Goal: Communication & Community: Answer question/provide support

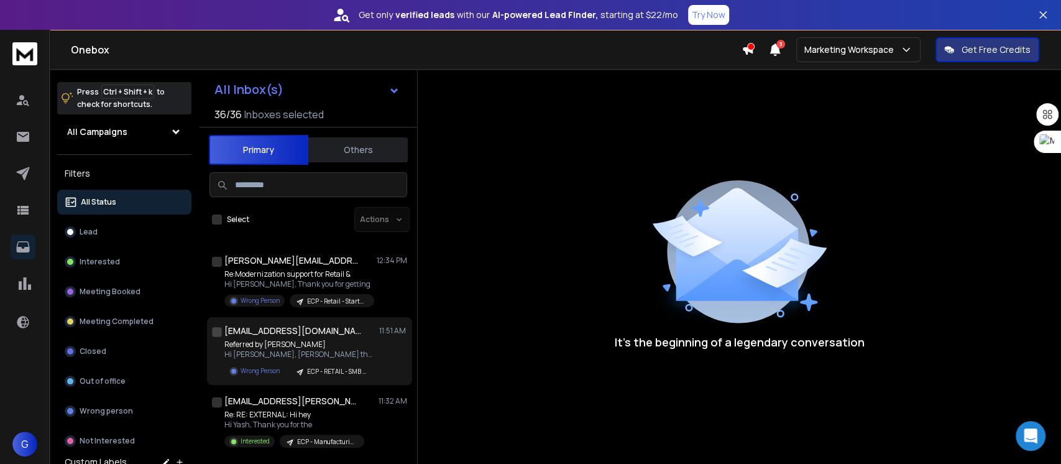
click at [348, 343] on p "Referred by [PERSON_NAME]" at bounding box center [298, 344] width 149 height 10
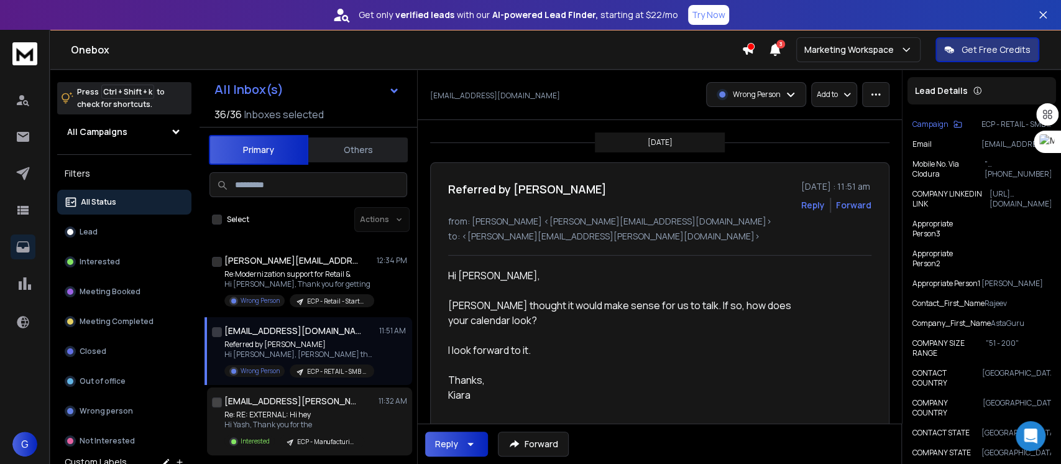
click at [318, 409] on p "Re: RE: EXTERNAL: Hi hey" at bounding box center [294, 414] width 140 height 10
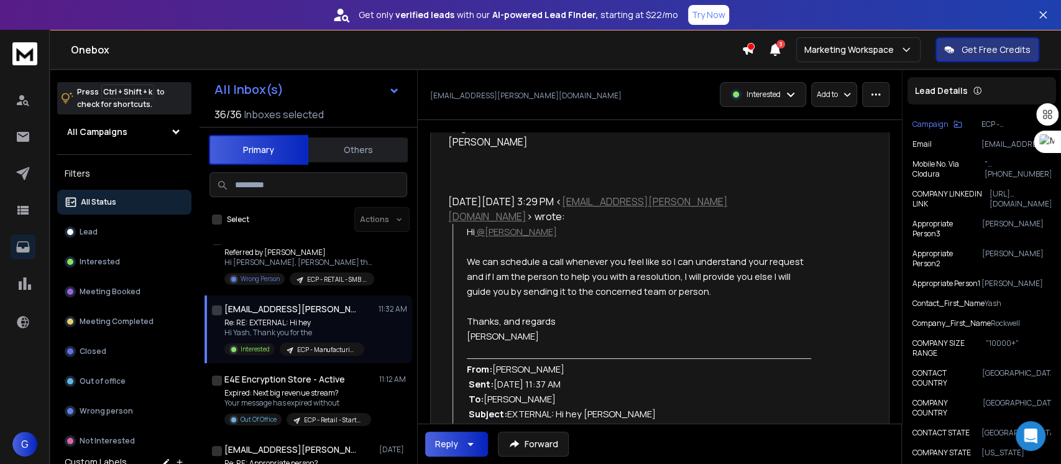
scroll to position [96, 0]
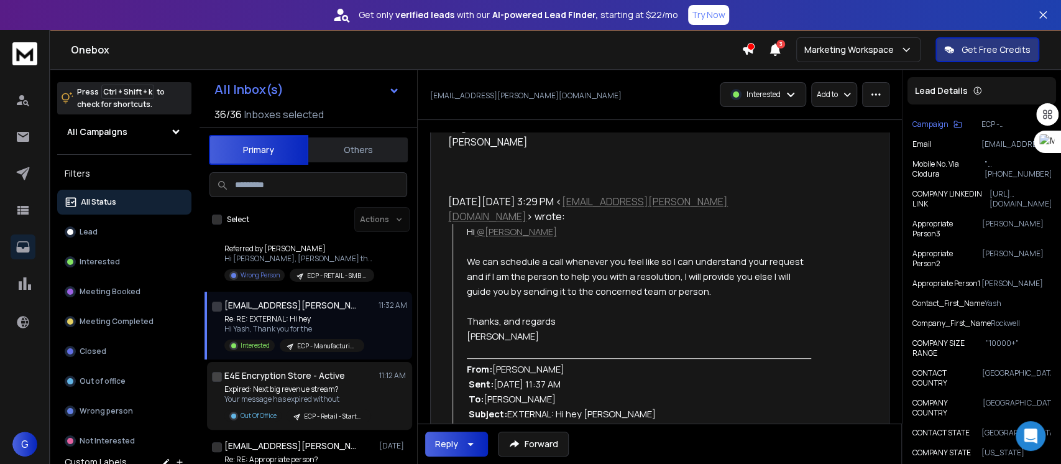
click at [335, 390] on p "Expired: Next big revenue stream?" at bounding box center [297, 389] width 147 height 10
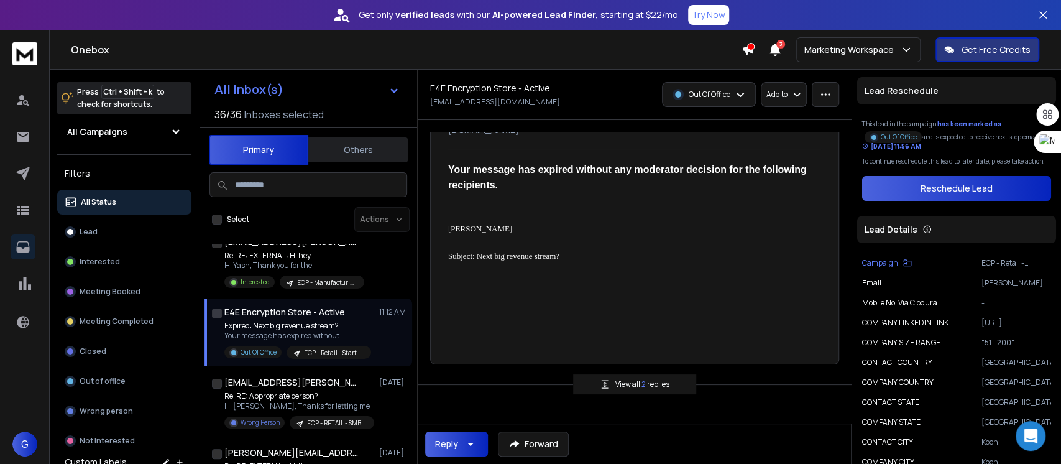
scroll to position [128, 0]
click at [641, 381] on span "2" at bounding box center [644, 383] width 6 height 11
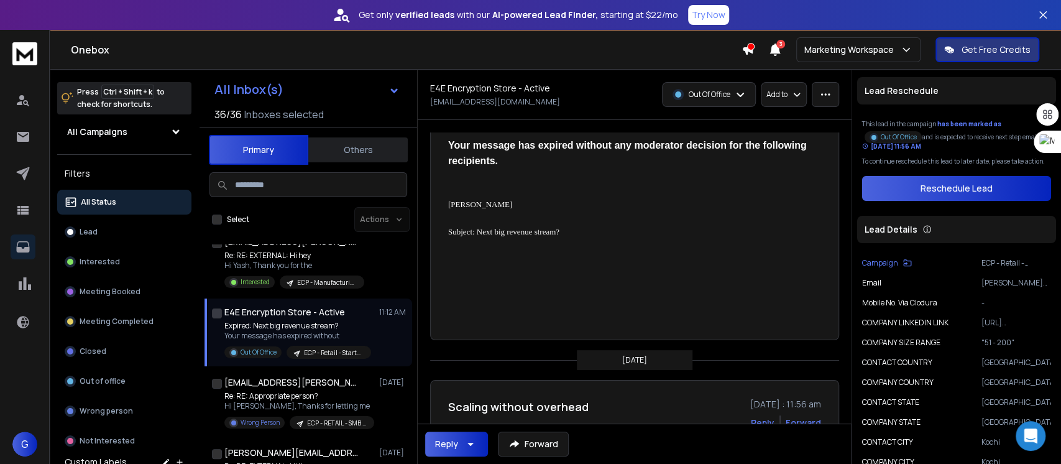
scroll to position [152, 0]
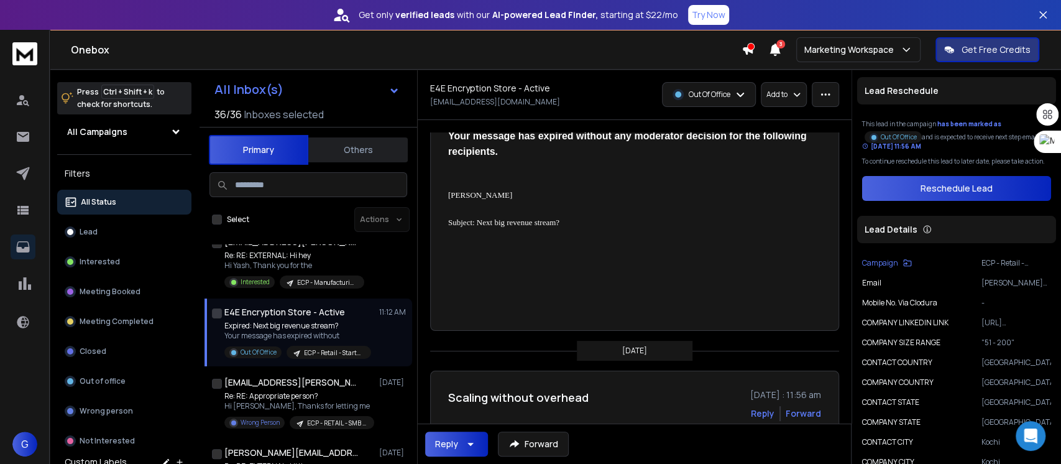
click at [537, 283] on div "Your message has expired without any moderator decision for the following recip…" at bounding box center [634, 220] width 373 height 185
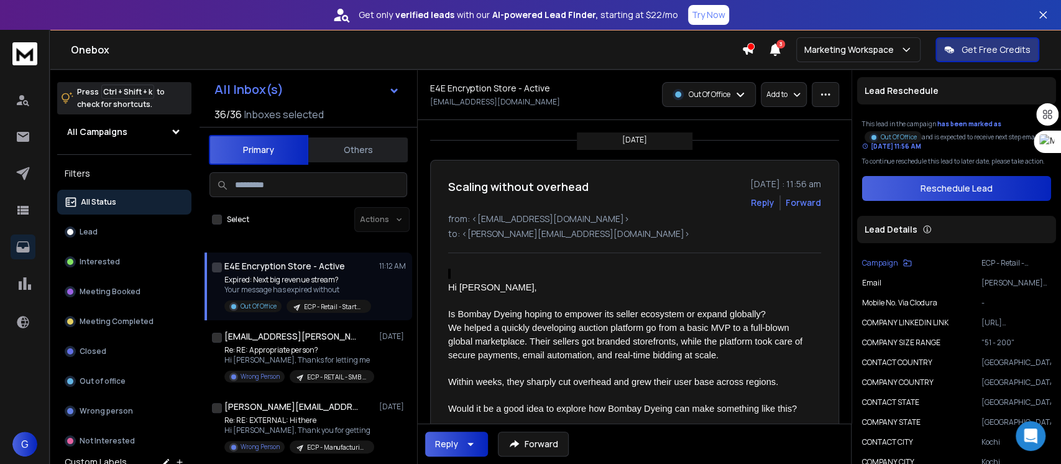
scroll to position [209, 0]
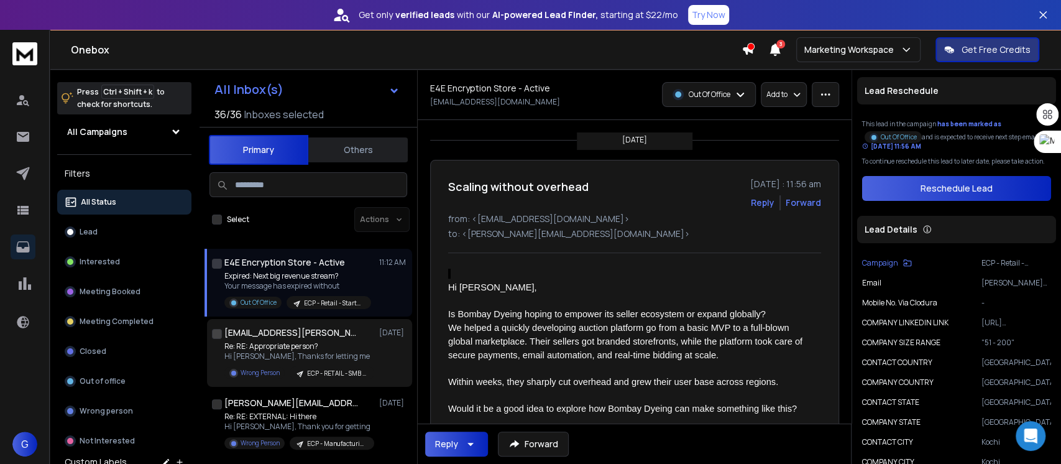
click at [336, 350] on p "Re: RE: Appropriate person?" at bounding box center [298, 346] width 149 height 10
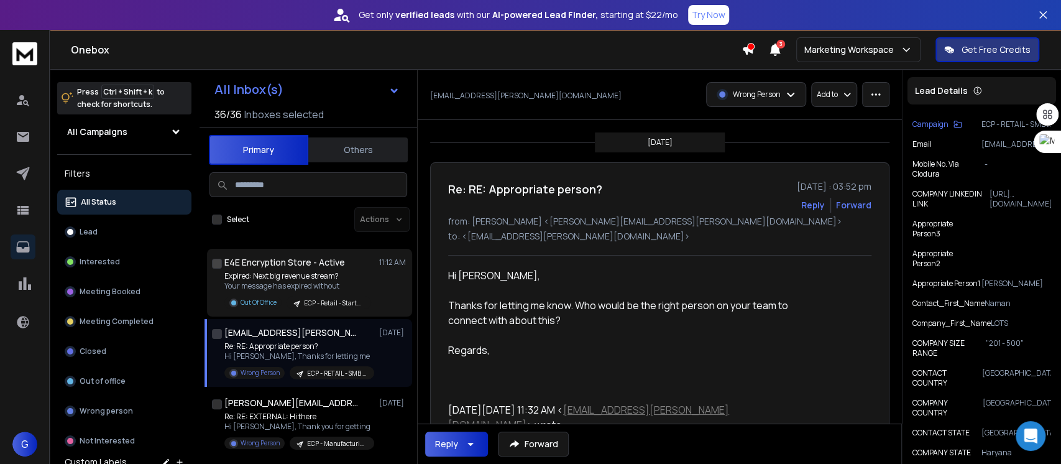
click at [293, 272] on p "Expired: Next big revenue stream?" at bounding box center [297, 276] width 147 height 10
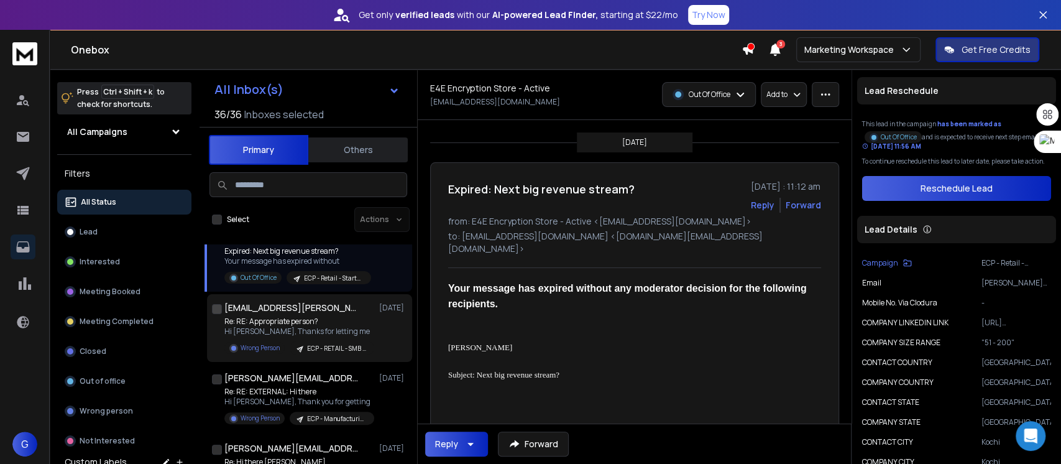
scroll to position [234, 0]
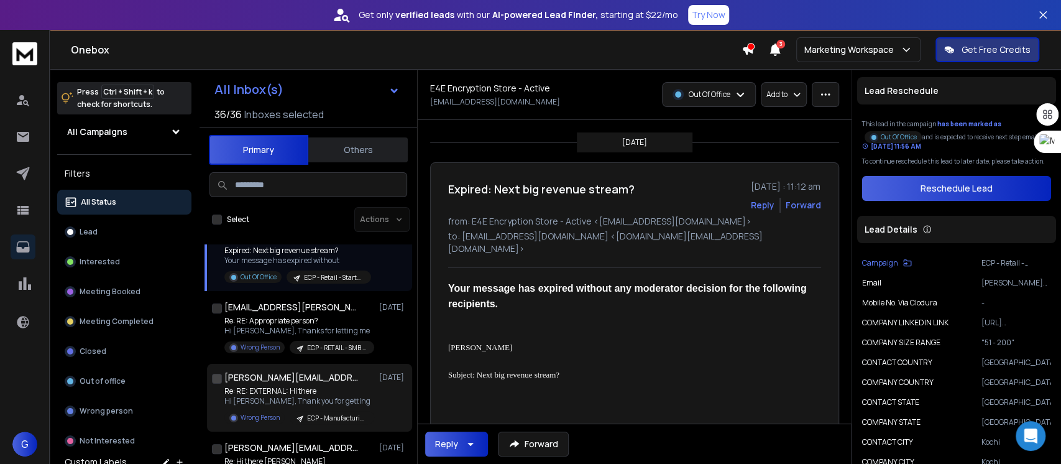
click at [325, 391] on p "Re: RE: EXTERNAL: Hi there" at bounding box center [298, 391] width 149 height 10
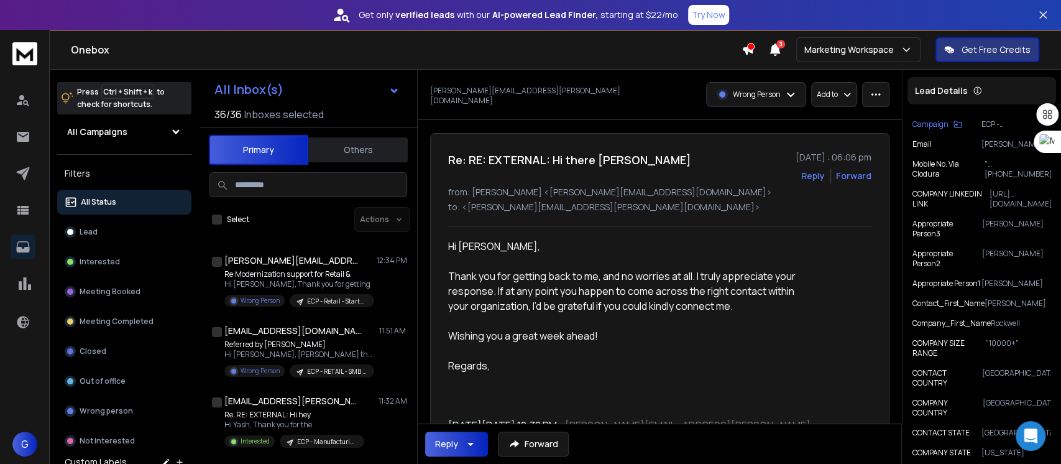
scroll to position [0, 0]
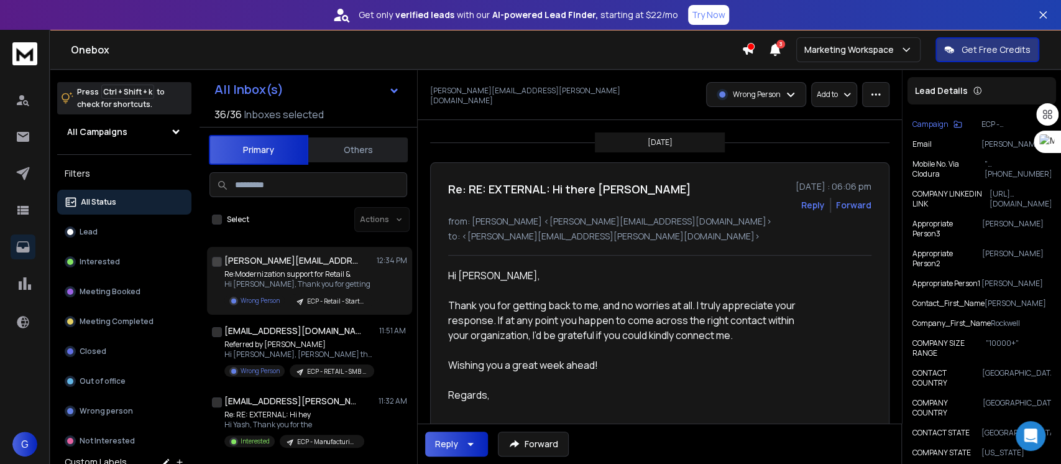
click at [264, 272] on p "Re:Modernization support for Retail &" at bounding box center [298, 274] width 149 height 10
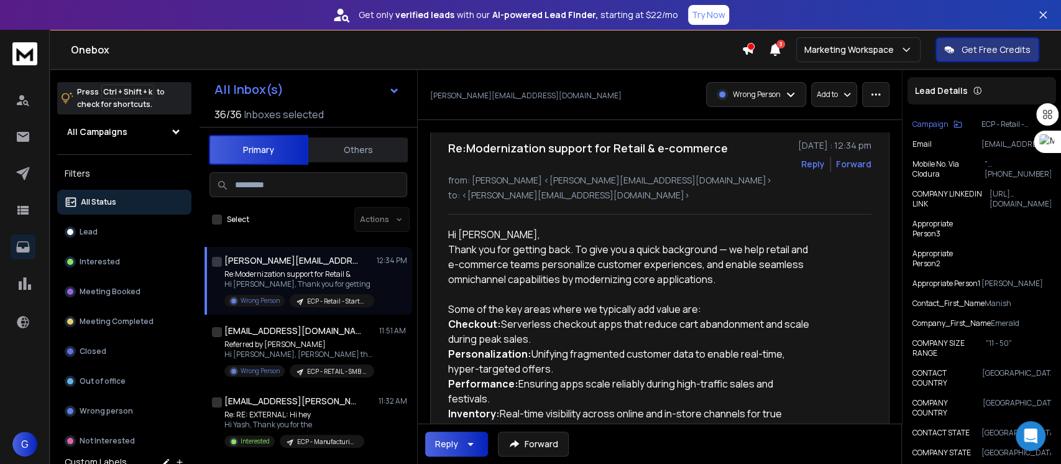
scroll to position [43, 0]
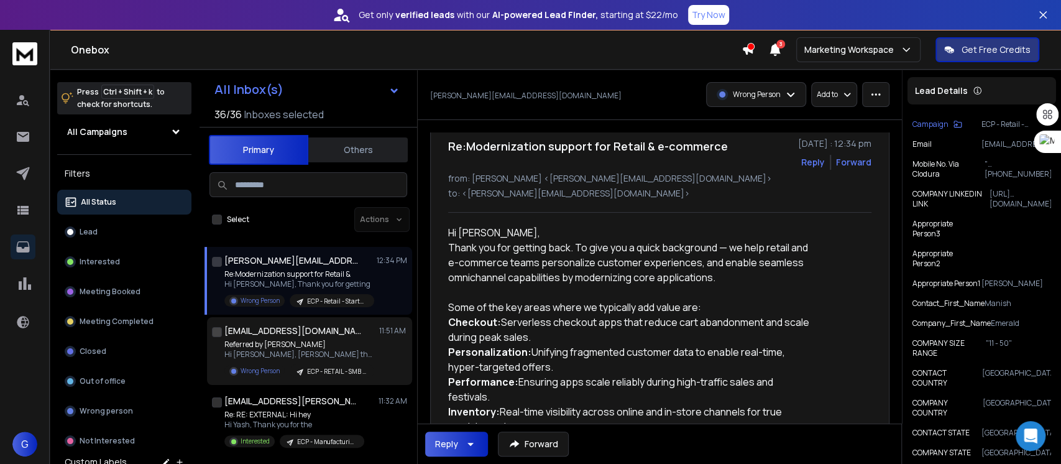
click at [316, 346] on p "Referred by [PERSON_NAME]" at bounding box center [298, 344] width 149 height 10
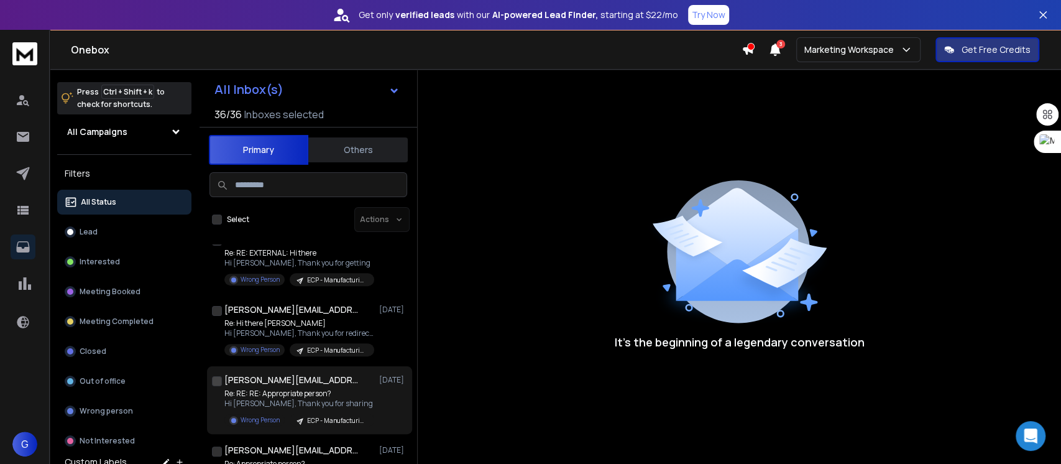
scroll to position [0, 0]
click at [301, 400] on p "Hi [PERSON_NAME], Thank you for sharing" at bounding box center [298, 403] width 149 height 10
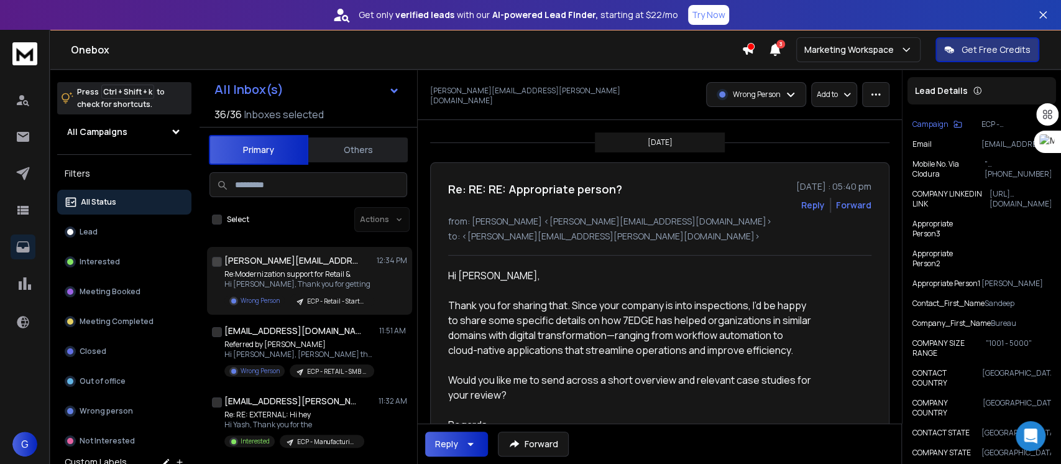
click at [279, 284] on p "Hi [PERSON_NAME], Thank you for getting" at bounding box center [298, 284] width 149 height 10
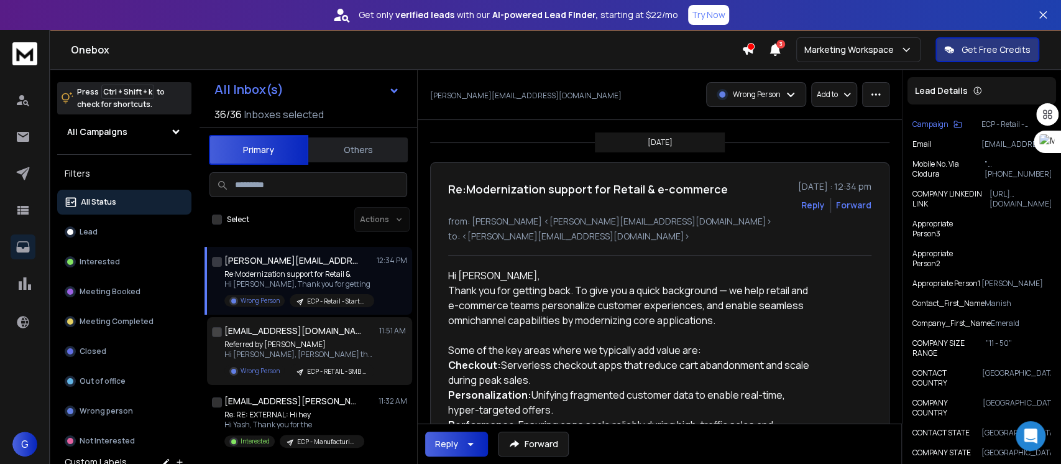
click at [296, 341] on p "Referred by [PERSON_NAME]" at bounding box center [298, 344] width 149 height 10
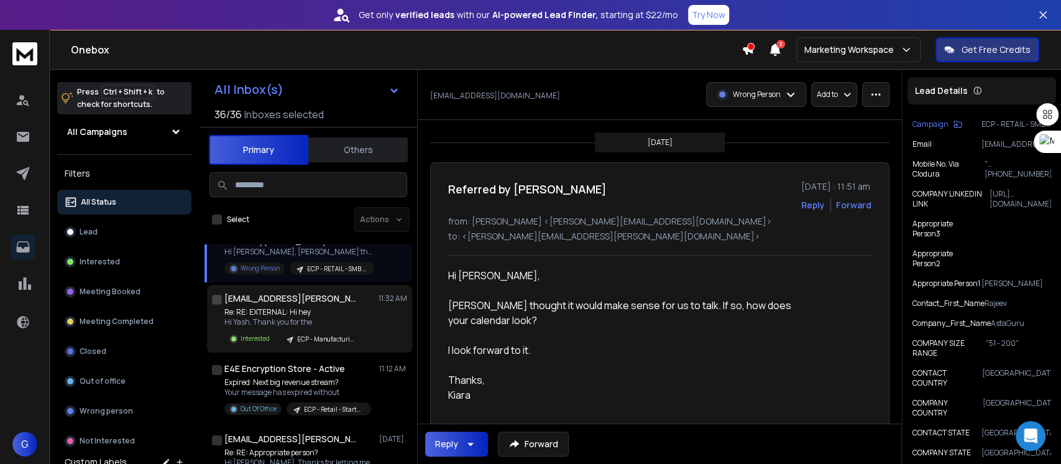
scroll to position [105, 0]
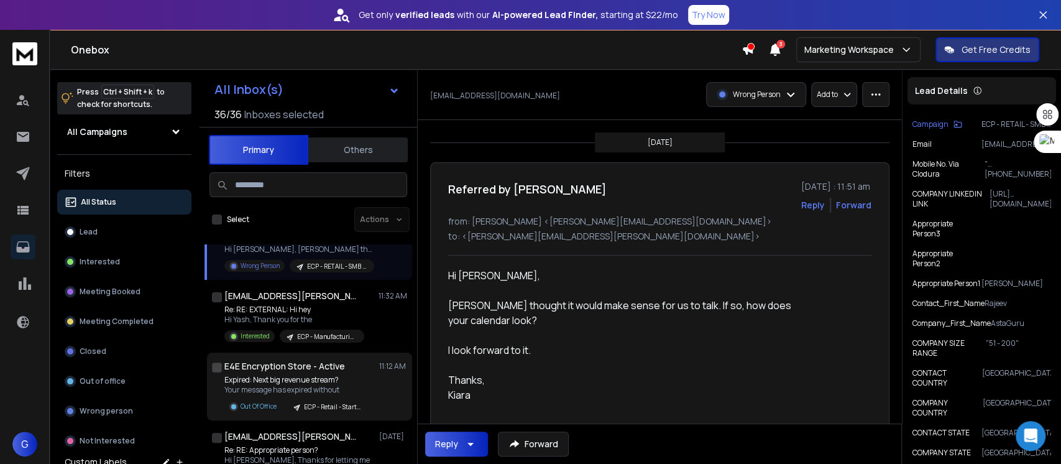
click at [322, 389] on p "Your message has expired without" at bounding box center [297, 390] width 147 height 10
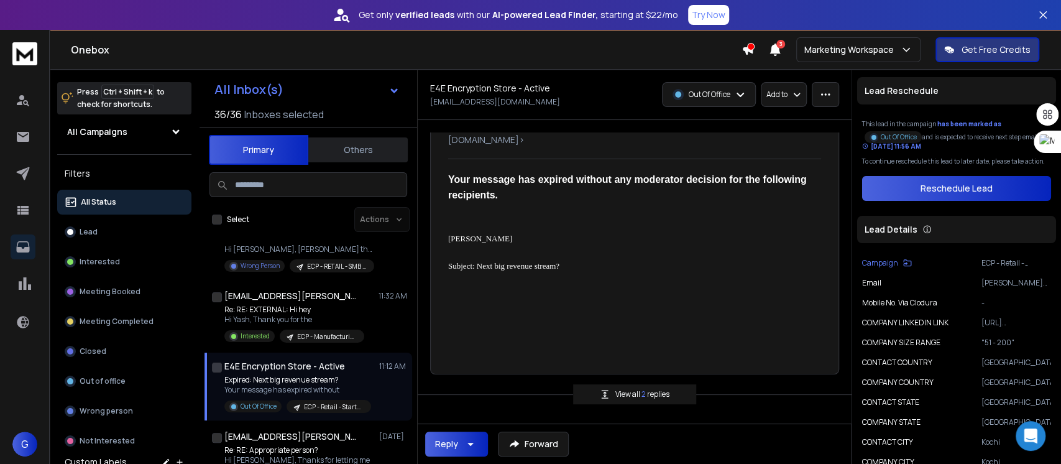
scroll to position [128, 0]
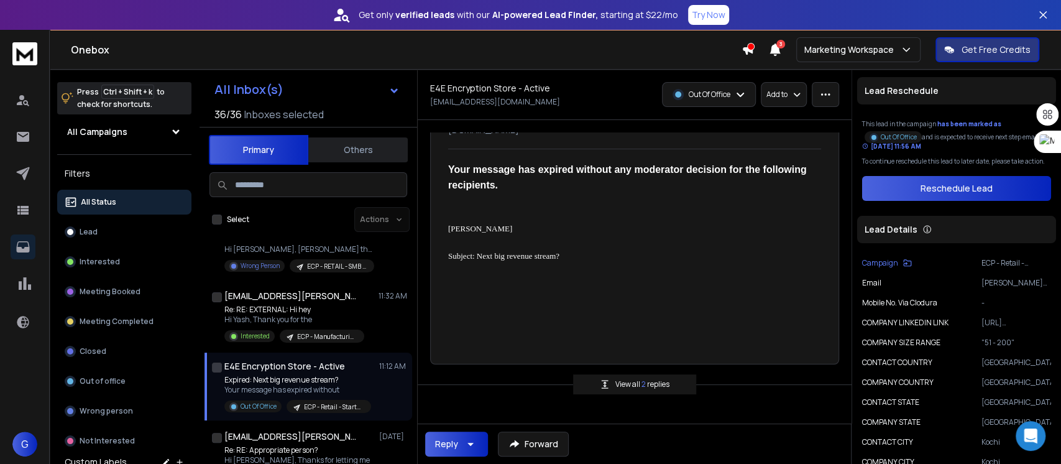
click at [623, 385] on p "View all 2 replies" at bounding box center [642, 384] width 54 height 10
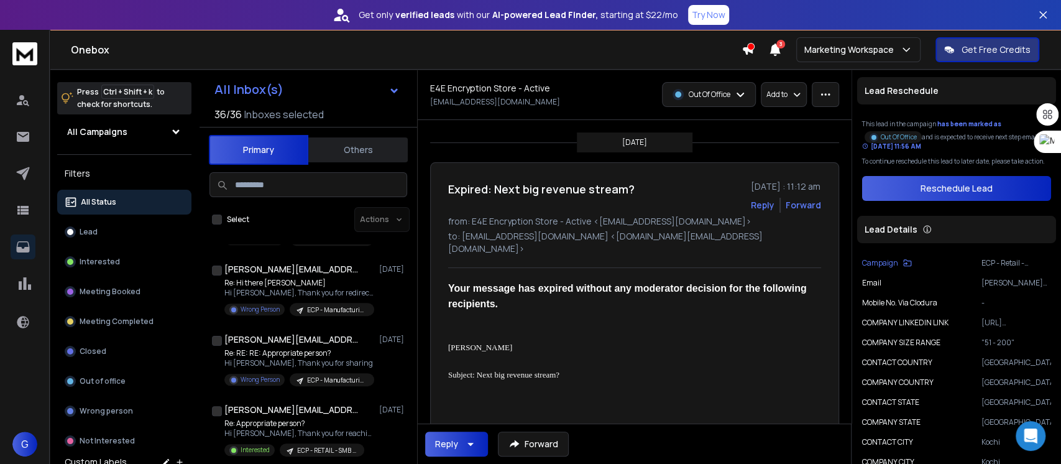
scroll to position [421, 0]
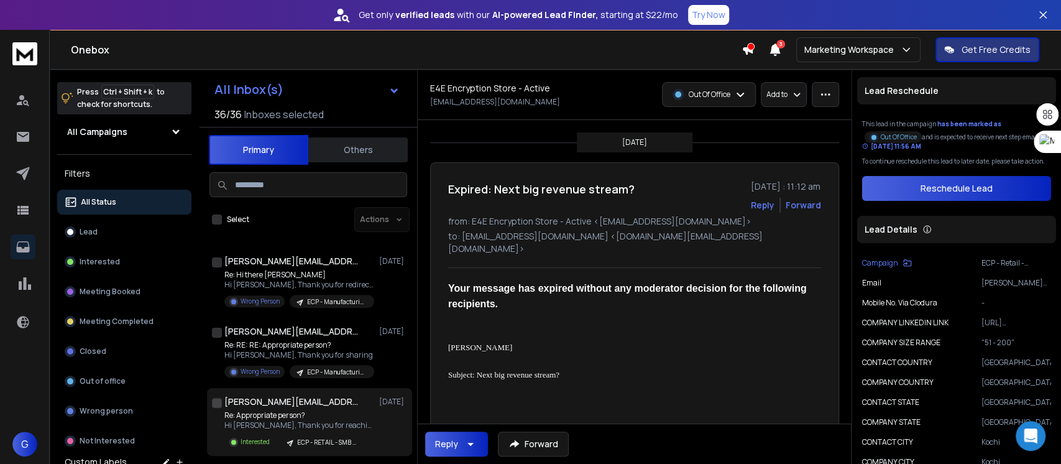
click at [345, 423] on p "Hi [PERSON_NAME], Thank you for reaching" at bounding box center [298, 425] width 149 height 10
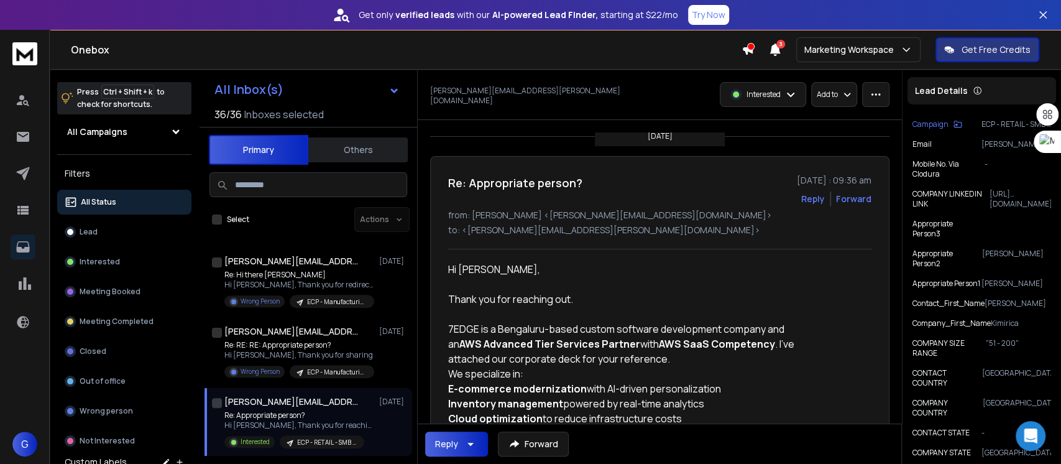
scroll to position [0, 0]
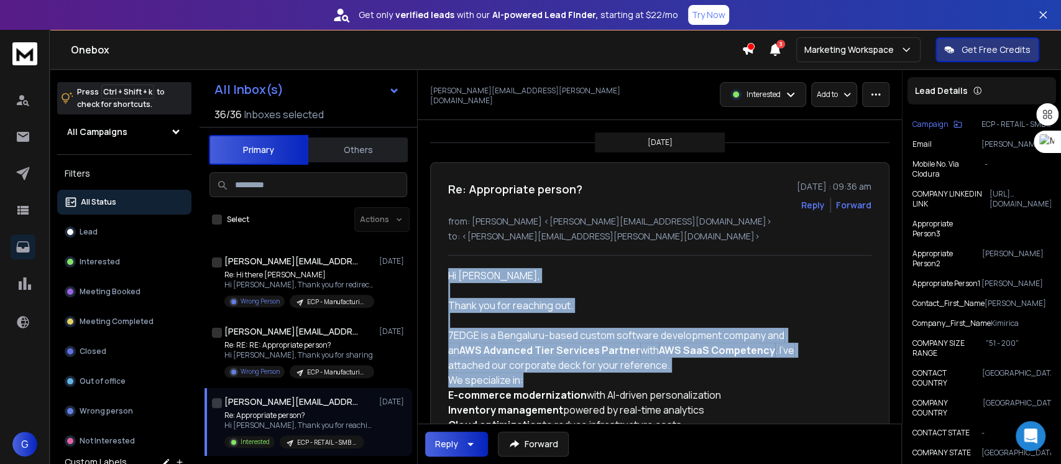
drag, startPoint x: 447, startPoint y: 277, endPoint x: 547, endPoint y: 372, distance: 138.0
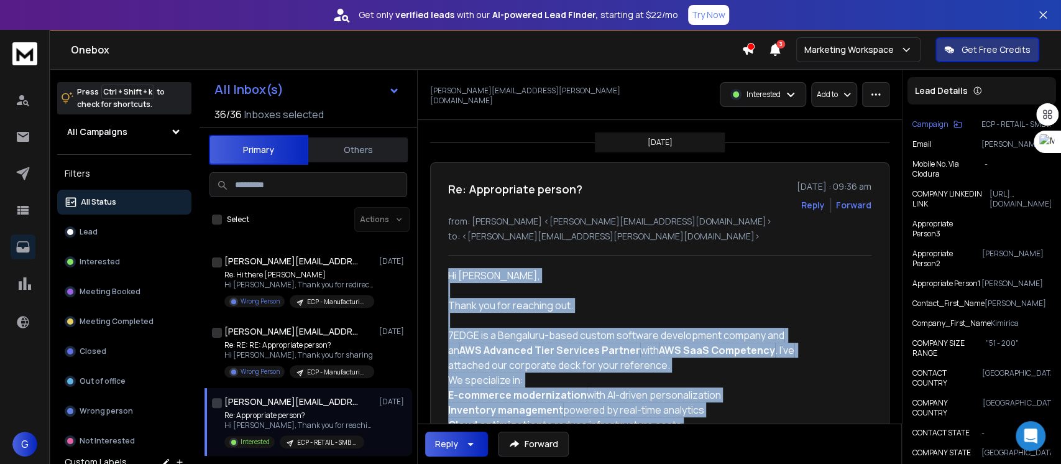
drag, startPoint x: 560, startPoint y: 281, endPoint x: 444, endPoint y: 281, distance: 115.6
copy div "Hi Gurleen, Thank you for reaching out. 7EDGE is a Bengaluru-based custom softw…"
click at [687, 293] on div "Thank you for reaching out." at bounding box center [629, 298] width 363 height 30
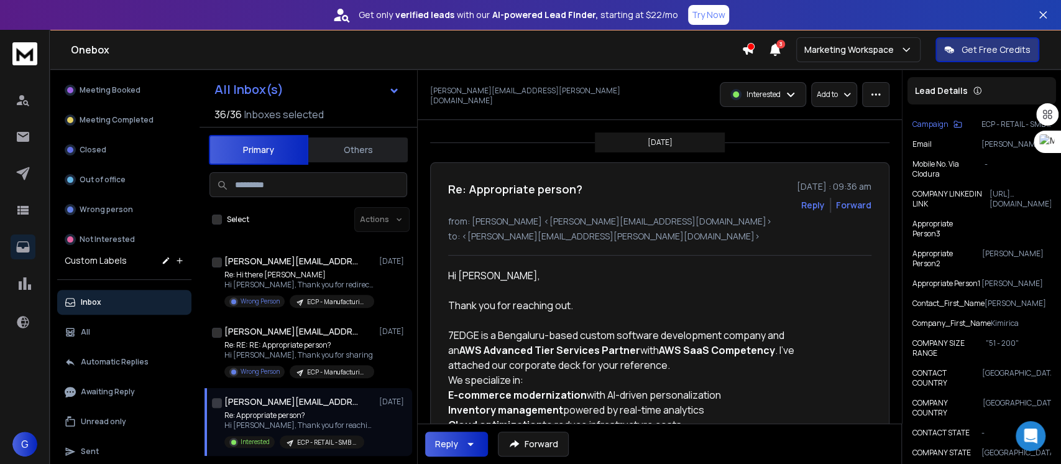
scroll to position [203, 0]
click at [100, 359] on p "Automatic Replies" at bounding box center [115, 360] width 68 height 10
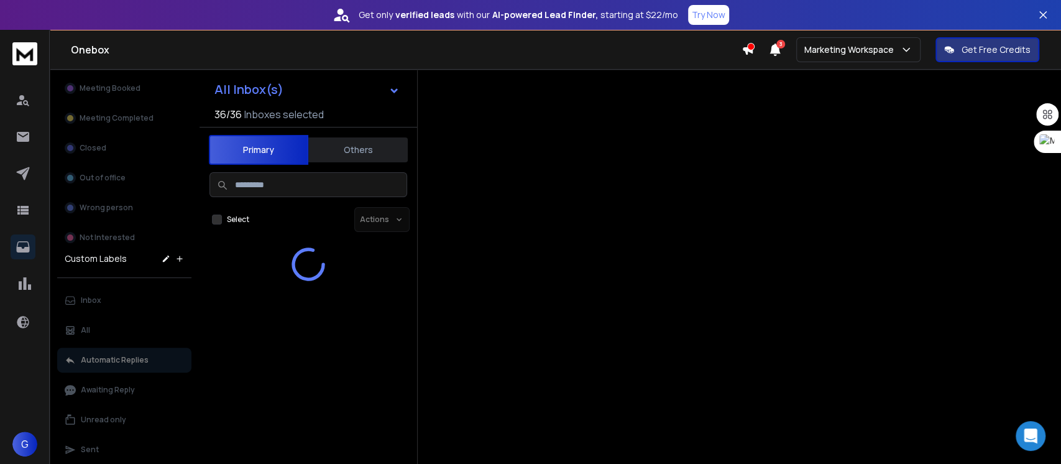
scroll to position [0, 0]
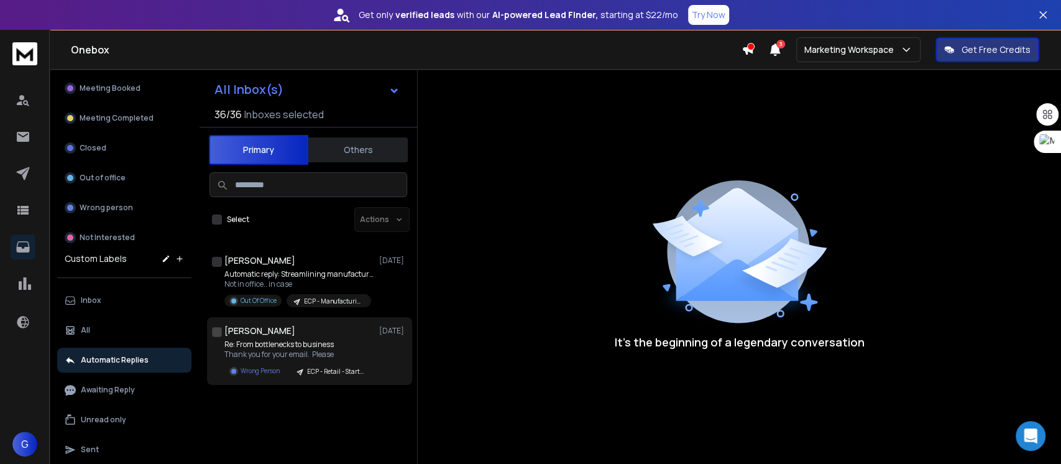
click at [318, 350] on p "Thank you for your email. Please" at bounding box center [298, 354] width 149 height 10
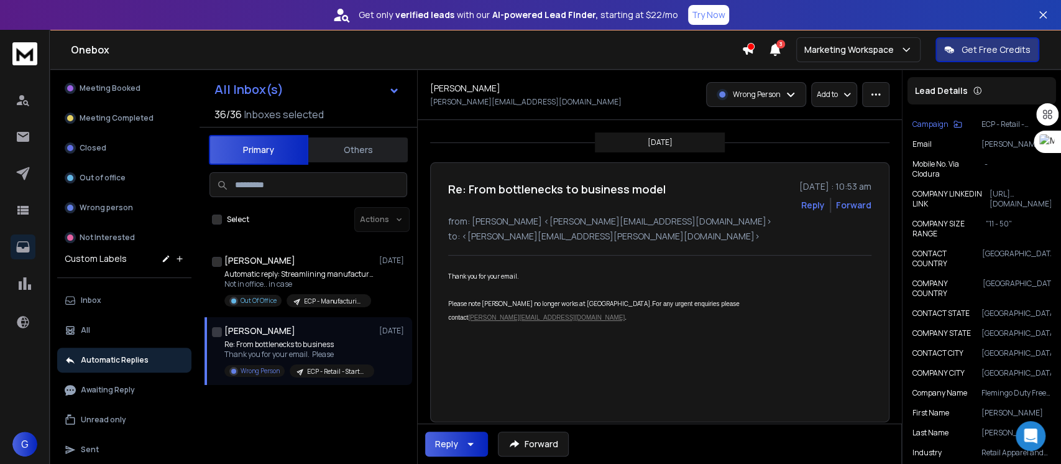
click at [356, 370] on p "ECP - Retail - Startup | [PERSON_NAME]" at bounding box center [337, 371] width 60 height 9
click at [328, 365] on div "ECP - Retail - Startup | [PERSON_NAME]" at bounding box center [332, 370] width 85 height 13
click at [323, 368] on p "ECP - Retail - Startup | [PERSON_NAME]" at bounding box center [337, 371] width 60 height 9
click at [1005, 121] on p "ECP - Retail - Startup | [PERSON_NAME]" at bounding box center [1016, 124] width 70 height 10
click at [354, 373] on p "ECP - Retail - Startup | [PERSON_NAME]" at bounding box center [337, 371] width 60 height 9
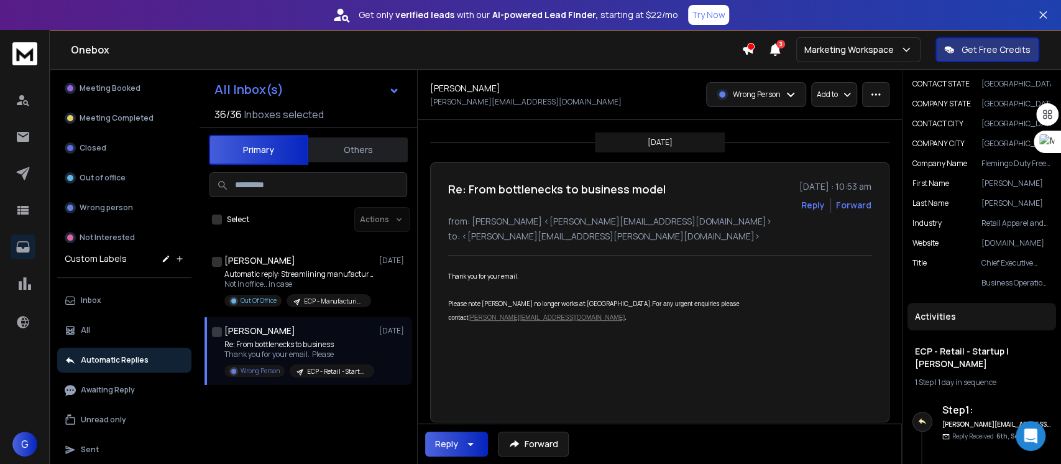
scroll to position [280, 0]
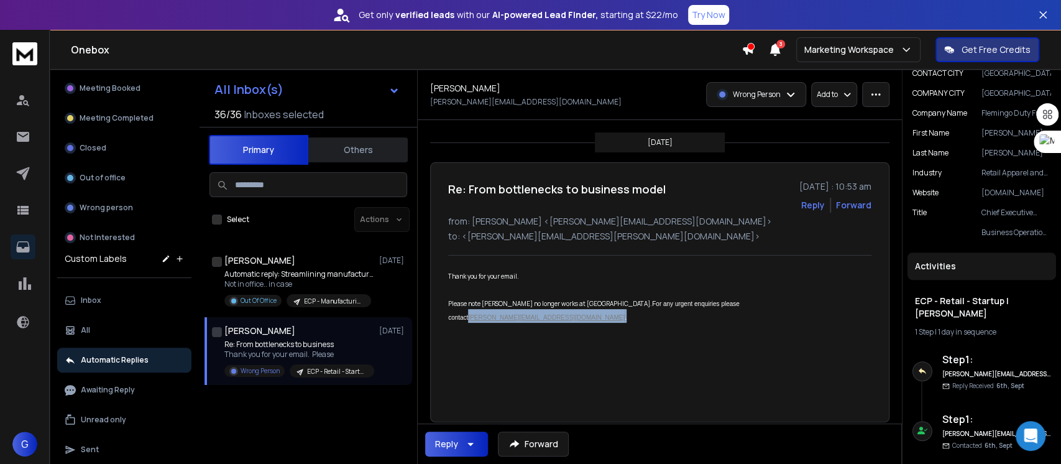
drag, startPoint x: 792, startPoint y: 306, endPoint x: 708, endPoint y: 303, distance: 83.9
click at [708, 303] on p "Please note Cecilia Morelli no longer works at Galvan. For any urgent enquiries…" at bounding box center [629, 308] width 363 height 27
copy font "lynda@galvanlondon.com ."
click at [795, 336] on p at bounding box center [629, 343] width 363 height 14
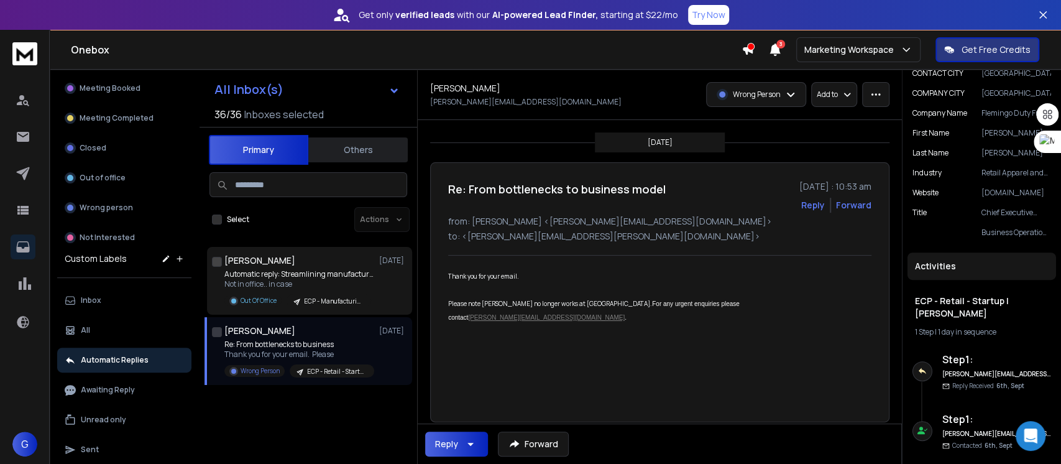
click at [317, 277] on p "Automatic reply: Streamlining manufacturing workflows" at bounding box center [298, 274] width 149 height 10
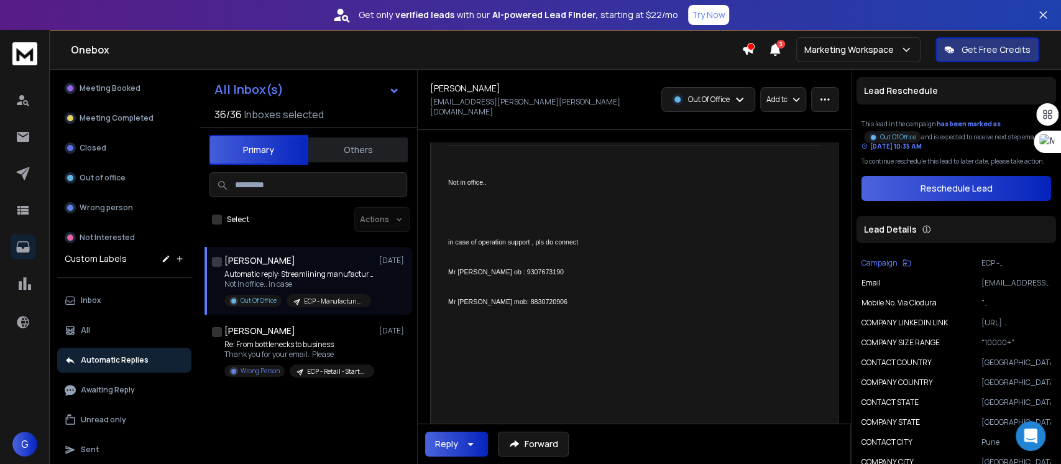
scroll to position [137, 0]
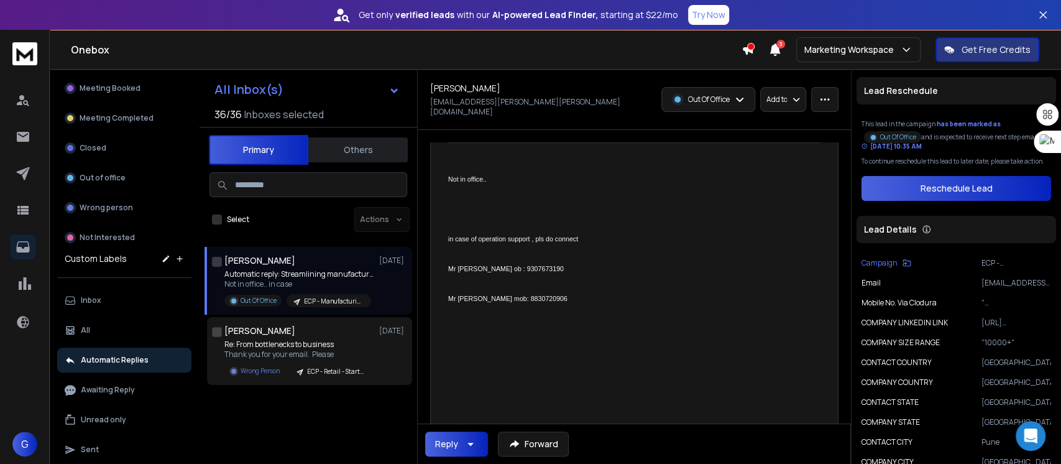
click at [293, 346] on p "Re: From bottlenecks to business" at bounding box center [298, 344] width 149 height 10
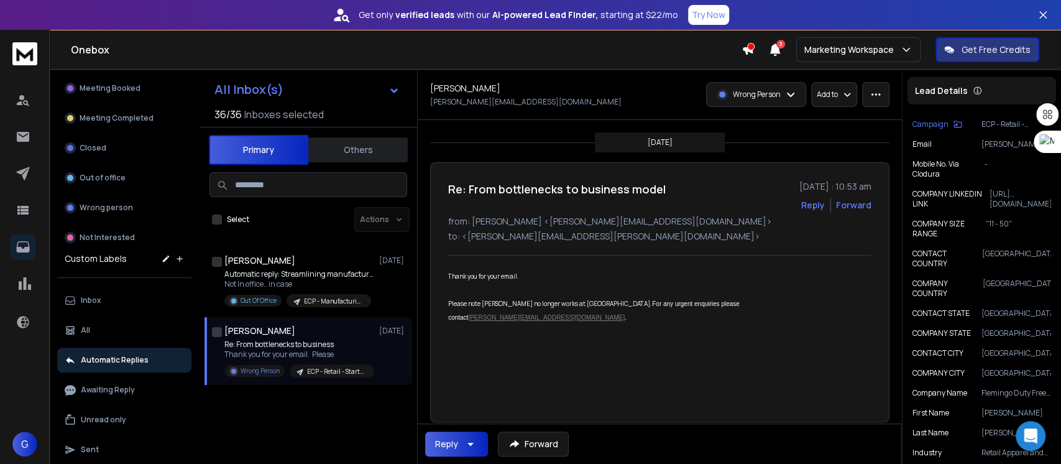
scroll to position [43, 0]
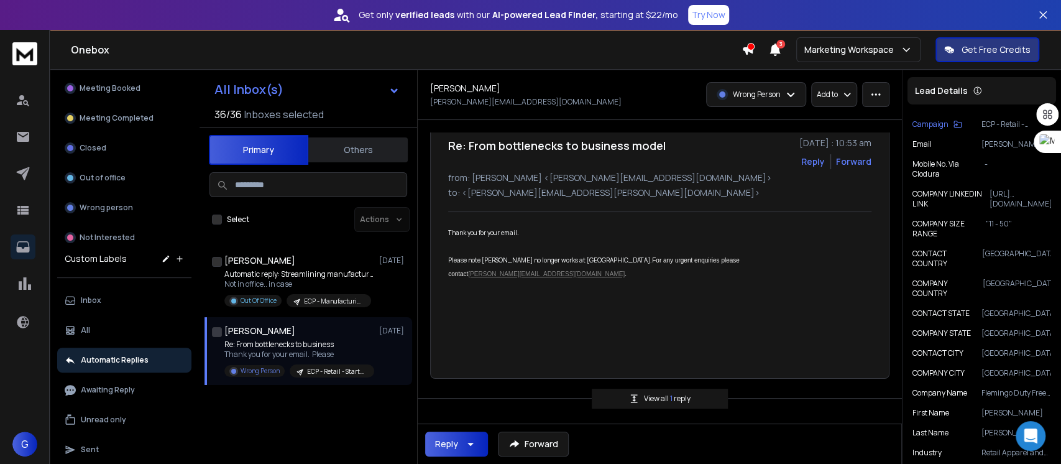
click at [446, 440] on div "Reply" at bounding box center [446, 443] width 23 height 12
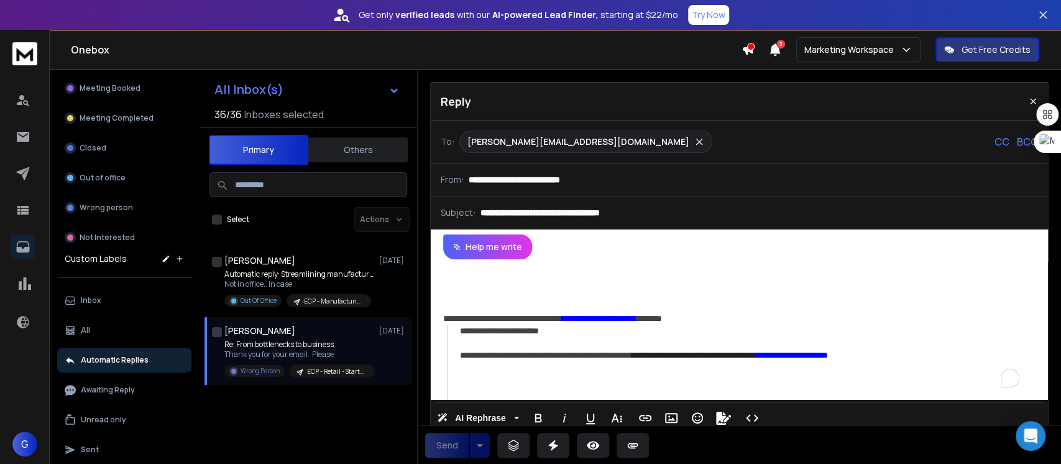
scroll to position [0, 0]
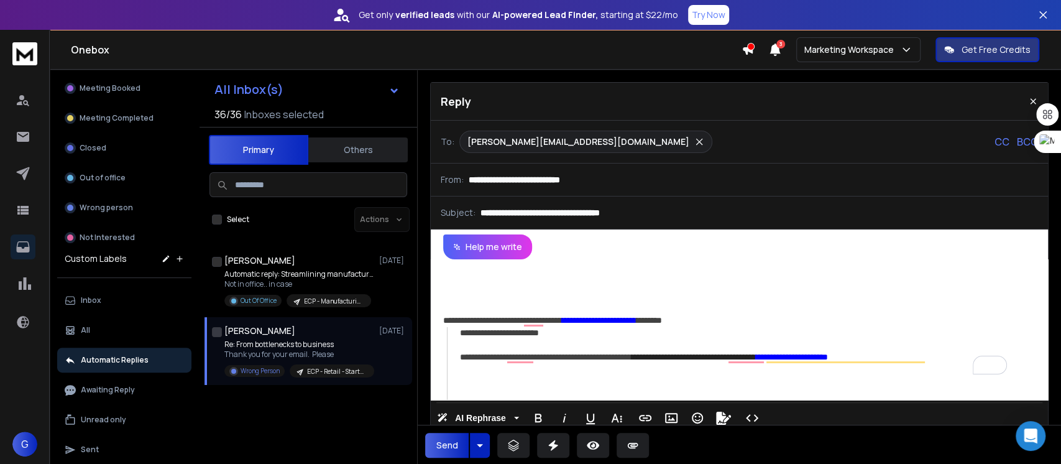
click at [493, 215] on input "**********" at bounding box center [758, 212] width 557 height 12
click at [656, 210] on input "**********" at bounding box center [758, 212] width 557 height 12
click at [497, 323] on div "**********" at bounding box center [725, 320] width 564 height 14
click at [766, 263] on div "**********" at bounding box center [738, 329] width 614 height 140
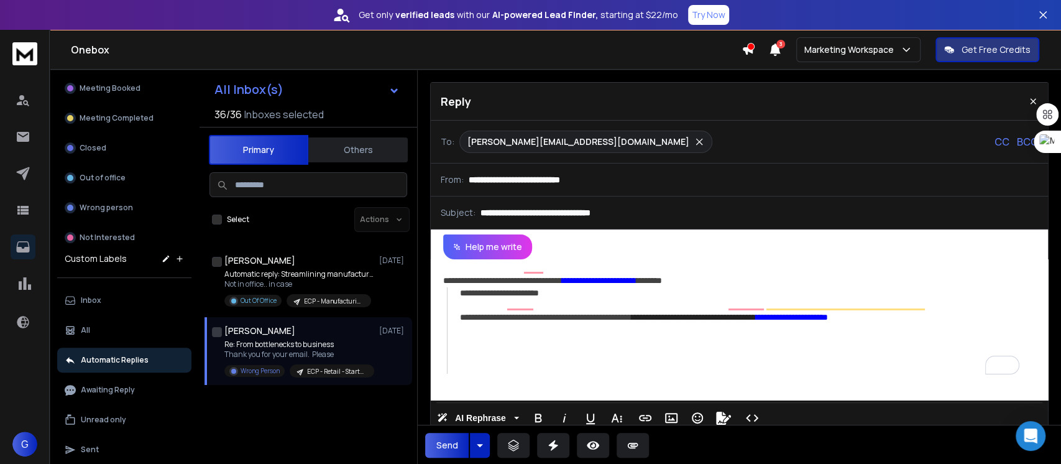
scroll to position [57, 0]
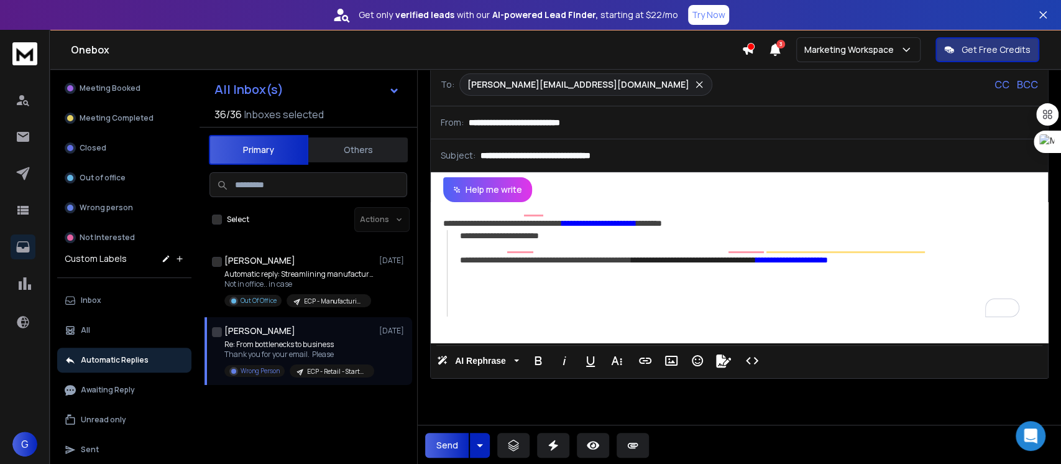
click at [316, 423] on div "Abhay Bhende 09 Sep Automatic reply: Streamlining manufacturing workflows Not i…" at bounding box center [307, 380] width 217 height 272
click at [733, 153] on input "**********" at bounding box center [758, 155] width 557 height 12
click at [585, 316] on div "To enrich screen reader interactions, please activate Accessibility in Grammarl…" at bounding box center [737, 323] width 589 height 14
click at [517, 358] on button "AI Rephrase AI Rephrase" at bounding box center [477, 360] width 87 height 25
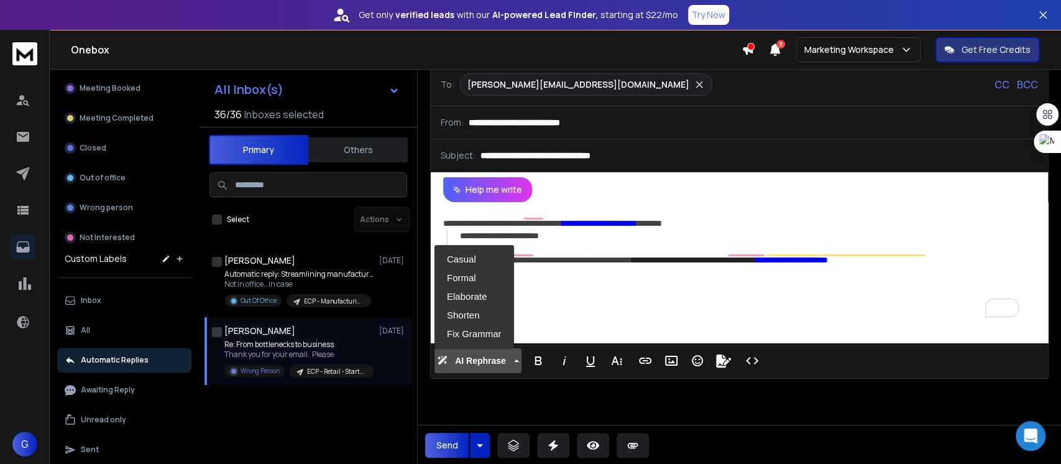
click at [543, 375] on div "Clear Formatting Font Family Arial Georgia Impact Tahoma Times New Roman Verdan…" at bounding box center [739, 359] width 617 height 35
click at [741, 391] on div "**********" at bounding box center [739, 273] width 618 height 496
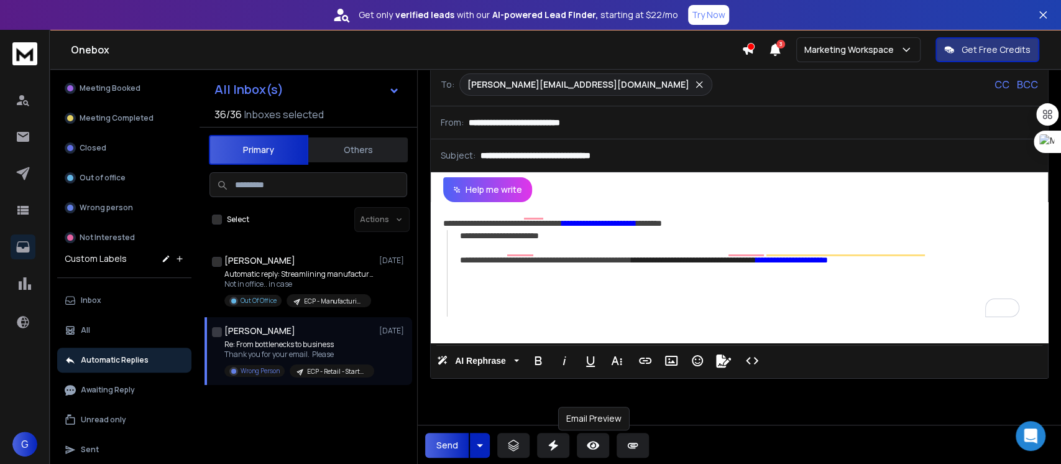
click at [587, 441] on icon at bounding box center [593, 445] width 12 height 12
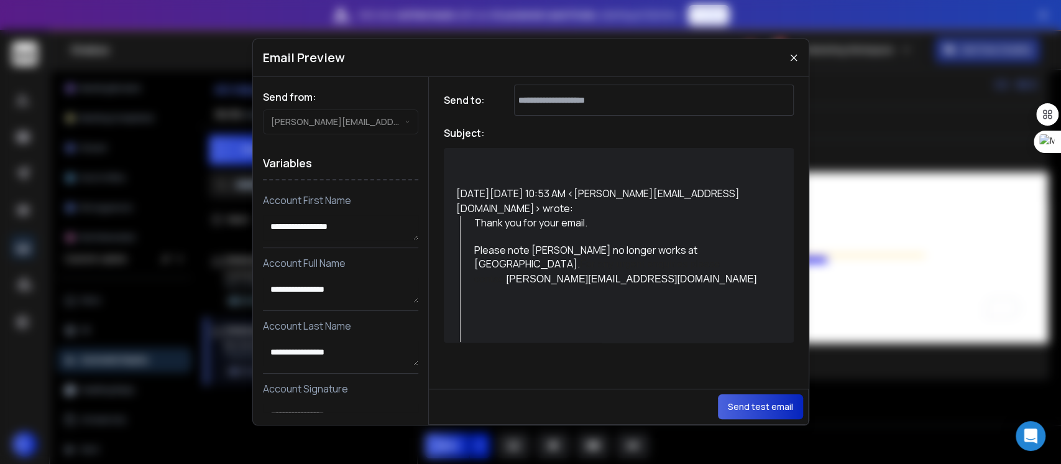
scroll to position [0, 0]
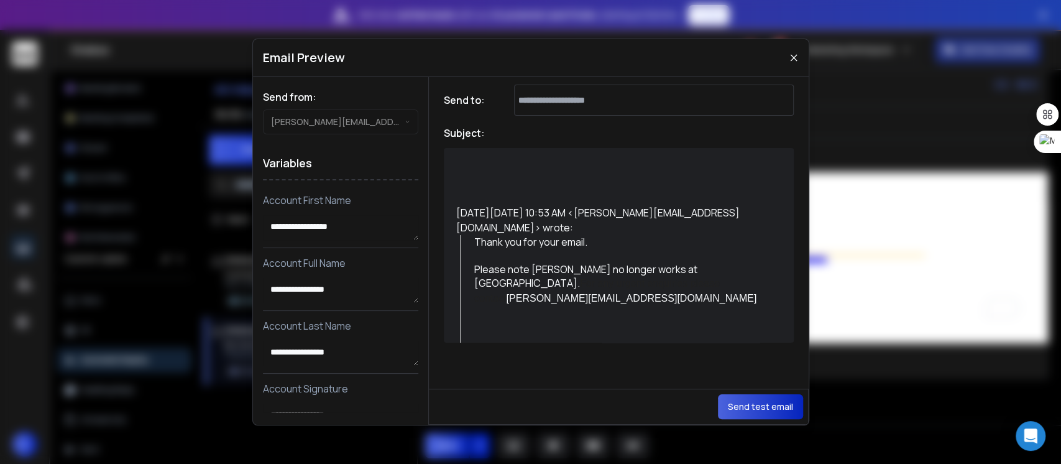
click at [790, 58] on icon at bounding box center [794, 58] width 10 height 10
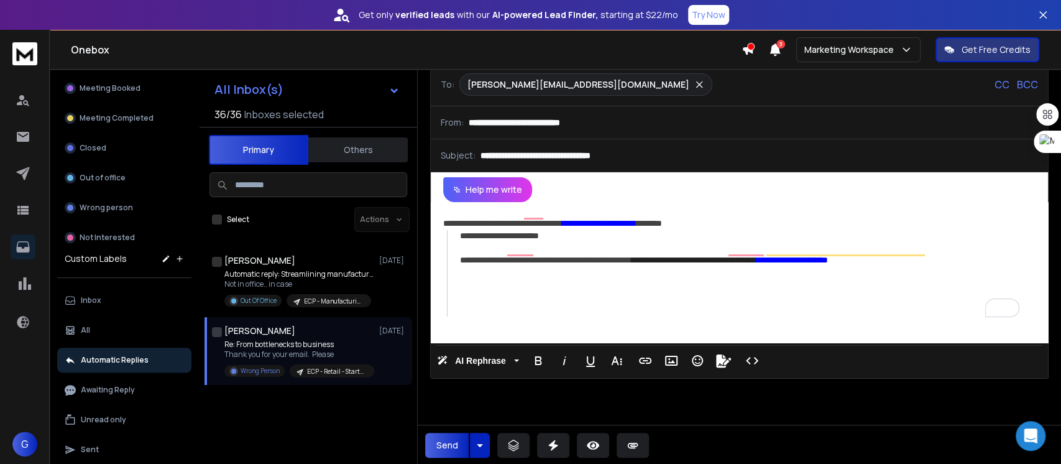
scroll to position [53, 0]
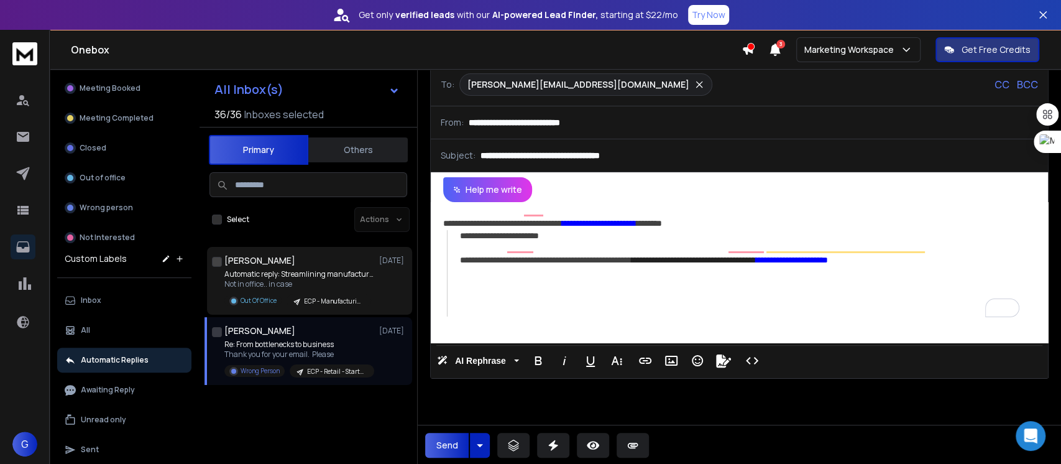
type input "**********"
click at [257, 251] on div "Abhay Bhende 09 Sep Automatic reply: Streamlining manufacturing workflows Not i…" at bounding box center [309, 281] width 205 height 68
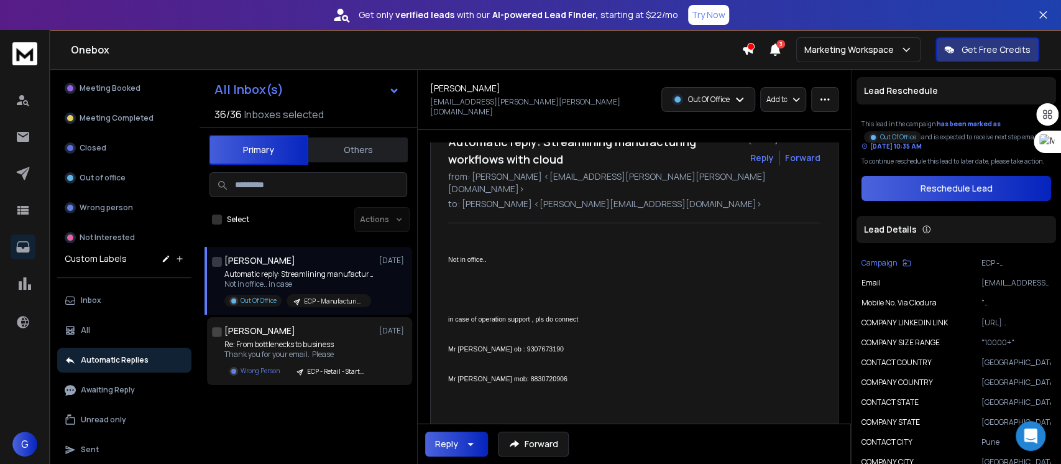
click at [249, 344] on p "Re: From bottlenecks to business" at bounding box center [298, 344] width 149 height 10
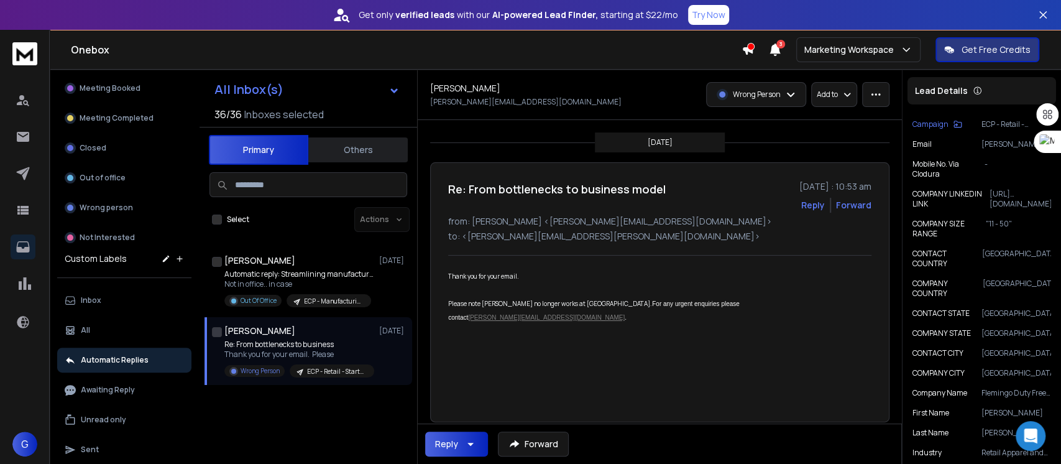
scroll to position [43, 0]
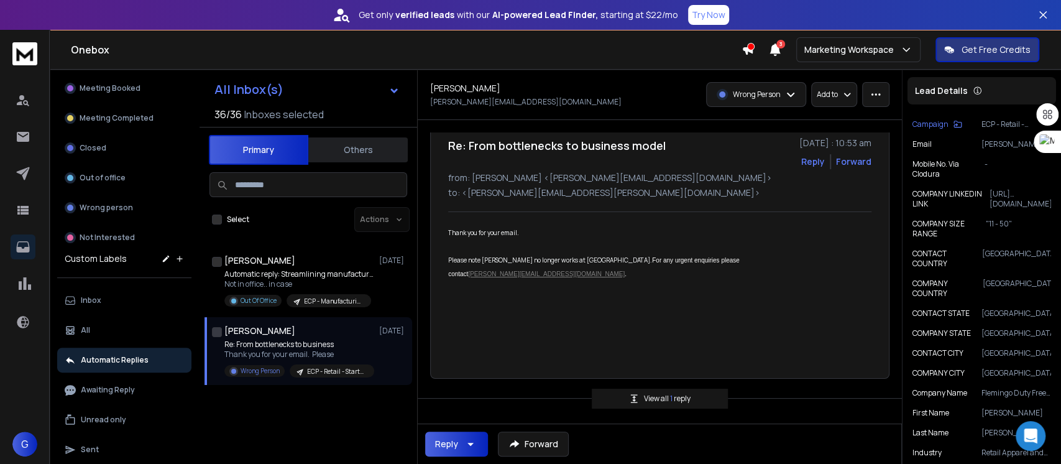
click at [651, 393] on p "View all 1 reply" at bounding box center [667, 398] width 47 height 10
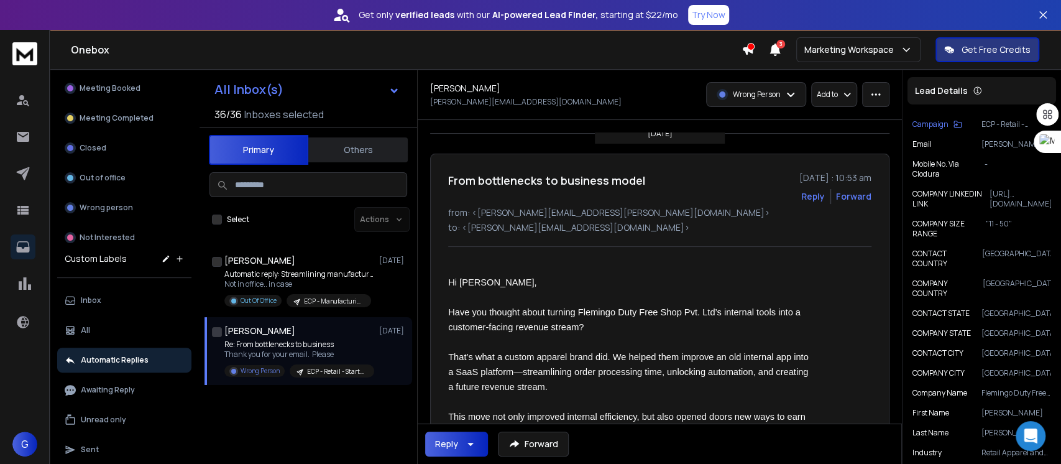
scroll to position [311, 0]
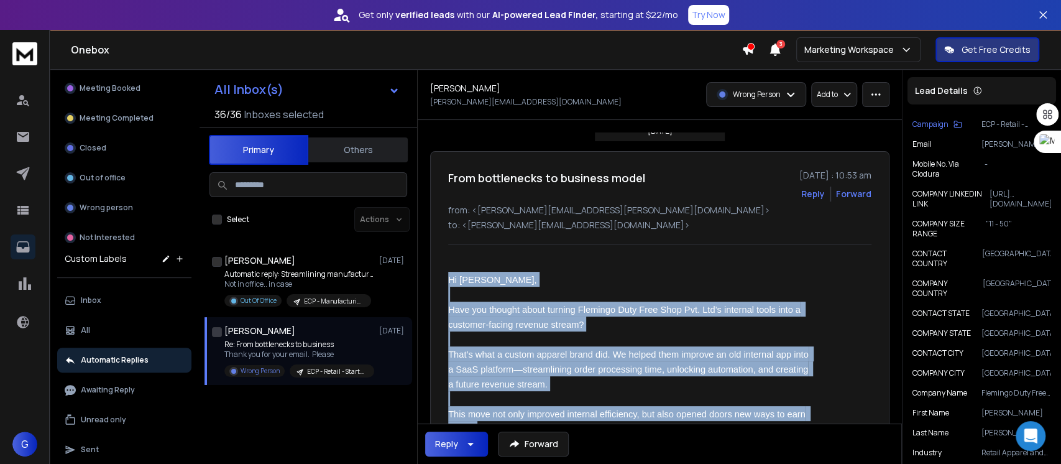
drag, startPoint x: 447, startPoint y: 261, endPoint x: 528, endPoint y: 420, distance: 178.4
click at [528, 420] on b "Hi Cecilia, Have you thought about turning Flemingo Duty Free Shop Pvt. Ltd’s i…" at bounding box center [629, 391] width 363 height 239
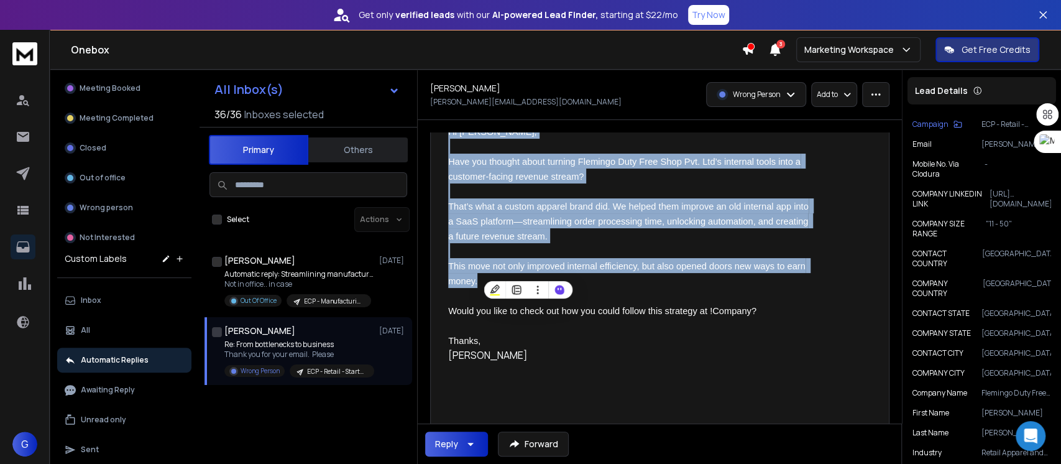
scroll to position [460, 0]
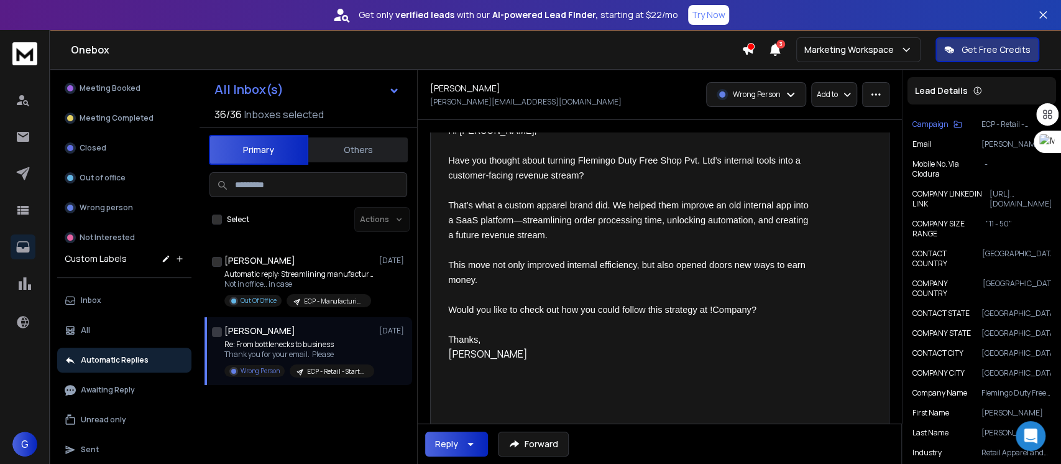
click at [532, 361] on div at bounding box center [629, 376] width 363 height 30
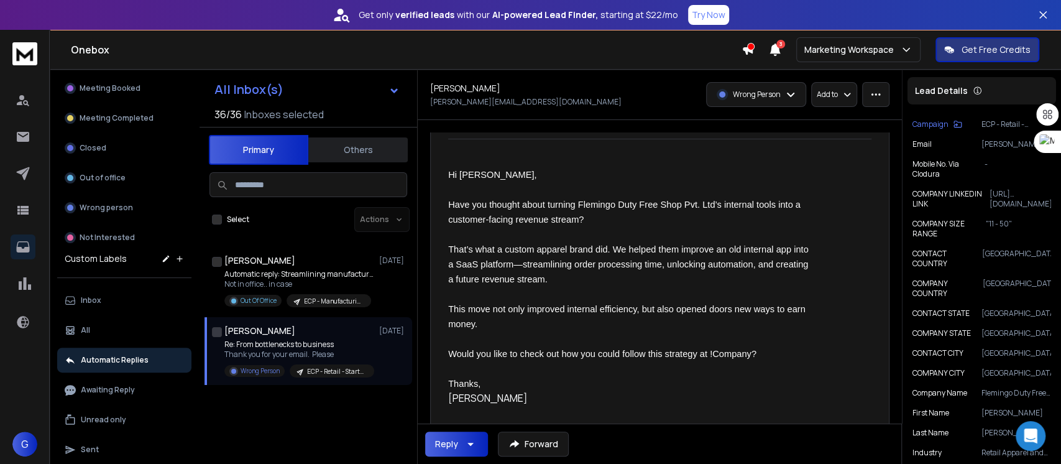
scroll to position [415, 0]
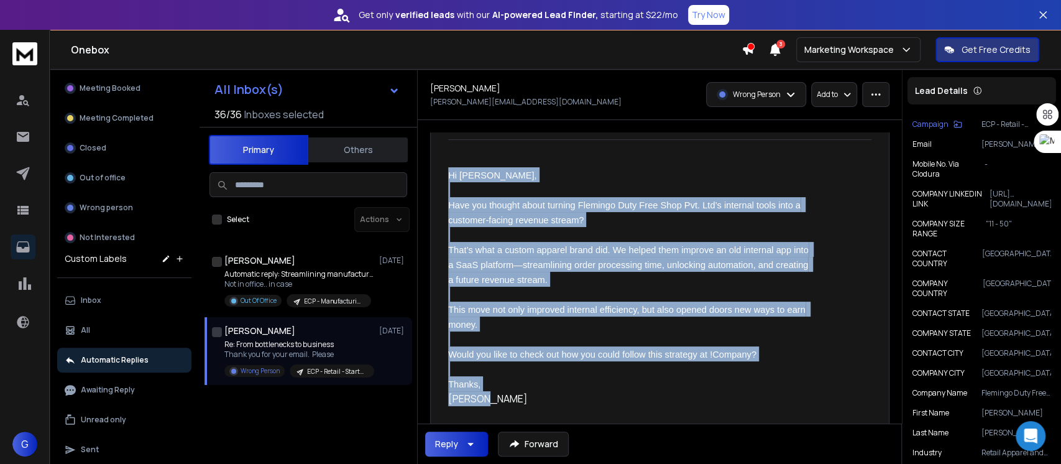
drag, startPoint x: 505, startPoint y: 382, endPoint x: 445, endPoint y: 153, distance: 235.9
click at [445, 153] on div "From bottlenecks to business model 6 September 2025 : 10:53 am Reply Forward fr…" at bounding box center [659, 278] width 459 height 462
copy b "Hi Cecilia, Have you thought about turning Flemingo Duty Free Shop Pvt. Ltd’s i…"
click at [577, 376] on div "Thanks, Rebecca" at bounding box center [629, 391] width 363 height 30
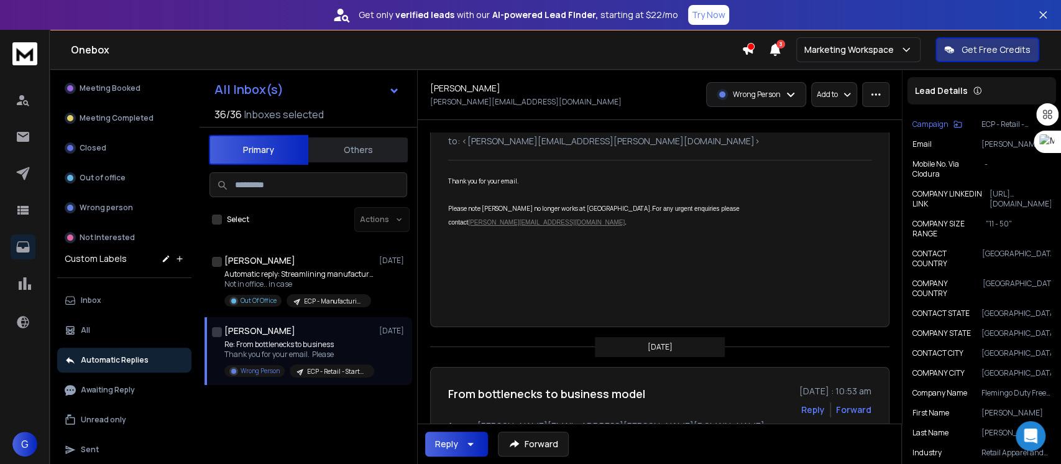
scroll to position [90, 0]
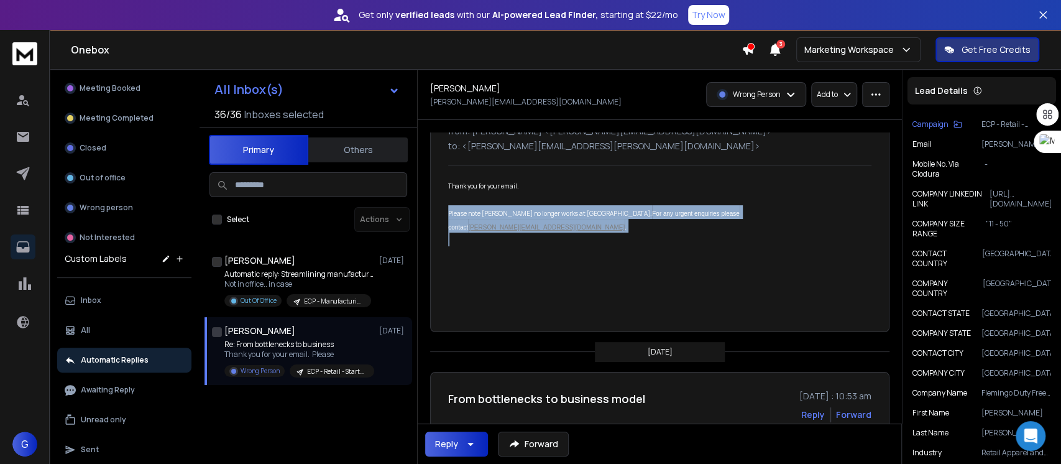
drag, startPoint x: 444, startPoint y: 209, endPoint x: 808, endPoint y: 219, distance: 364.3
click at [808, 219] on div "Re: From bottlenecks to business model 6 September 2025 : 10:53 am Reply Forwar…" at bounding box center [659, 202] width 459 height 260
copy div "Please note Cecilia Morelli no longer works at Galvan. For any urgent enquiries…"
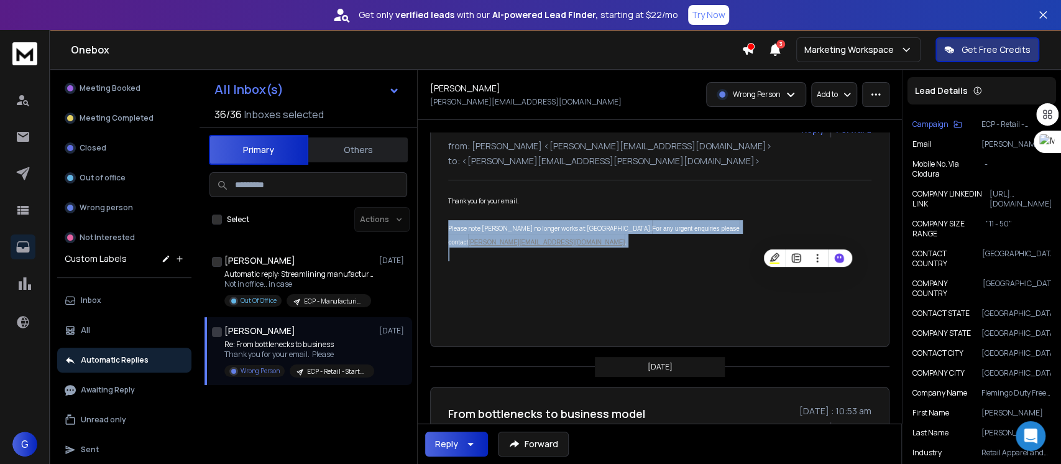
scroll to position [68, 0]
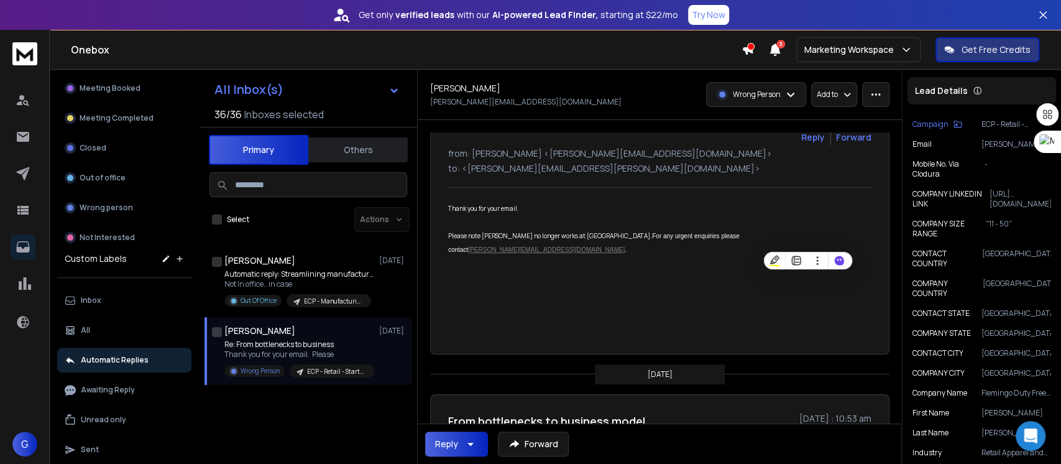
click at [686, 282] on p at bounding box center [629, 289] width 363 height 14
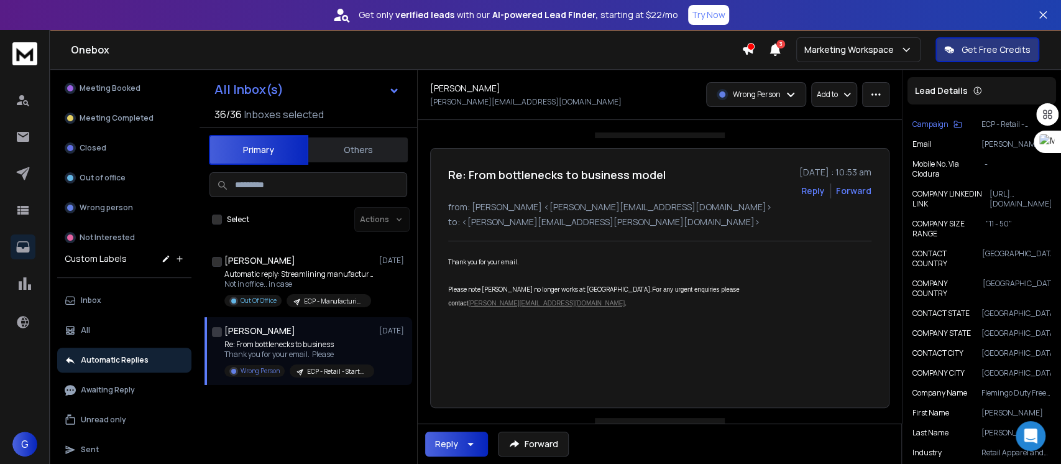
scroll to position [0, 0]
